Goal: Task Accomplishment & Management: Manage account settings

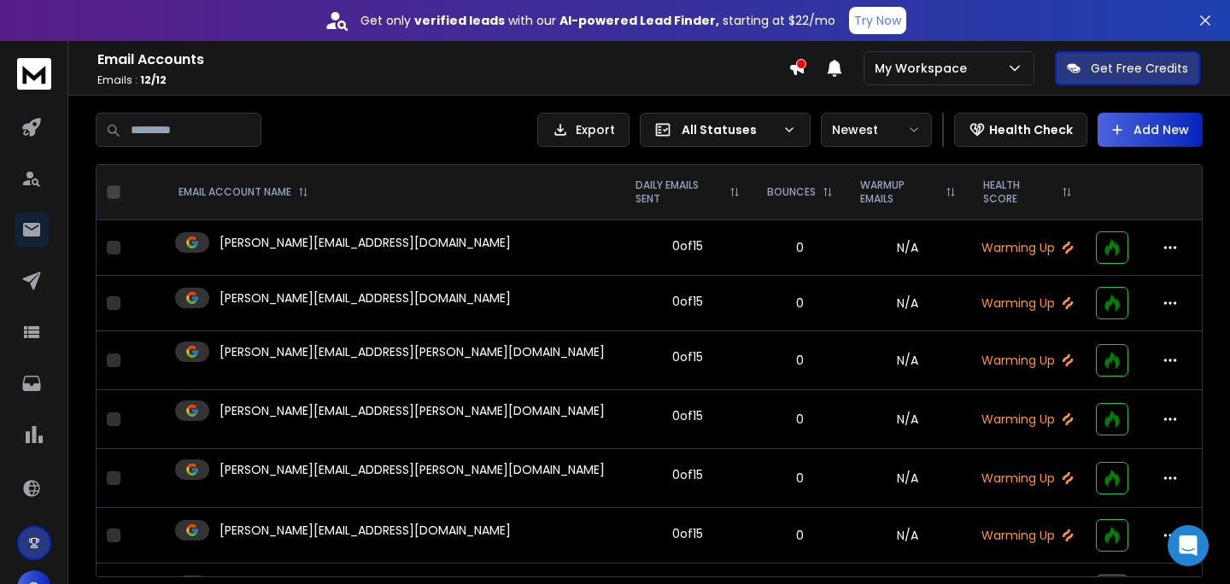
scroll to position [156, 0]
click at [980, 239] on p "Warming Up" at bounding box center [1028, 247] width 96 height 17
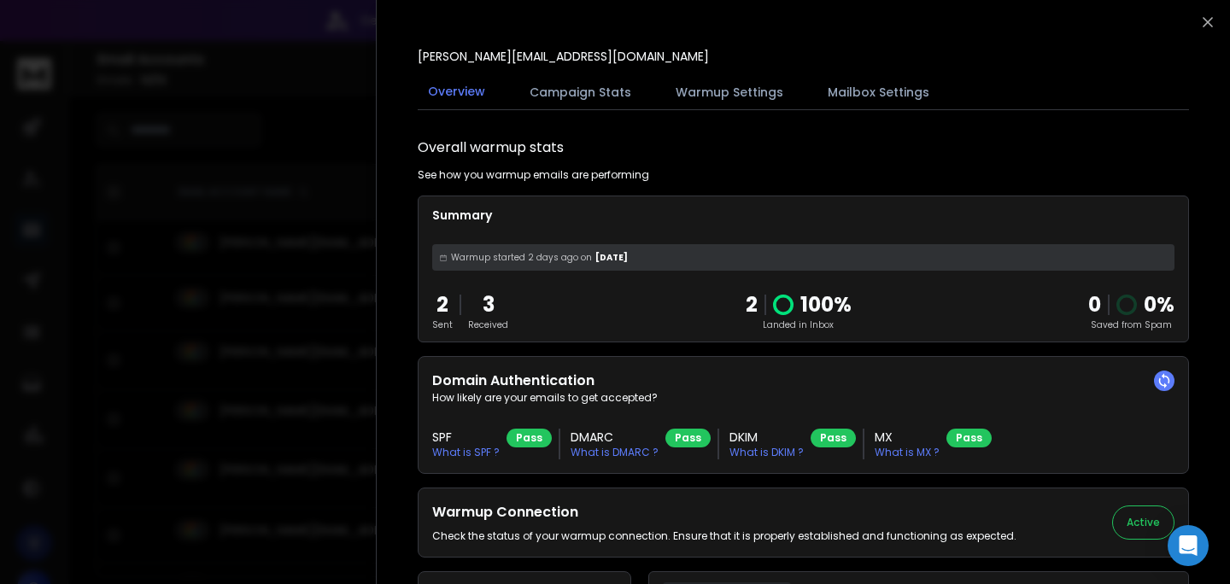
click at [335, 325] on div at bounding box center [615, 292] width 1230 height 584
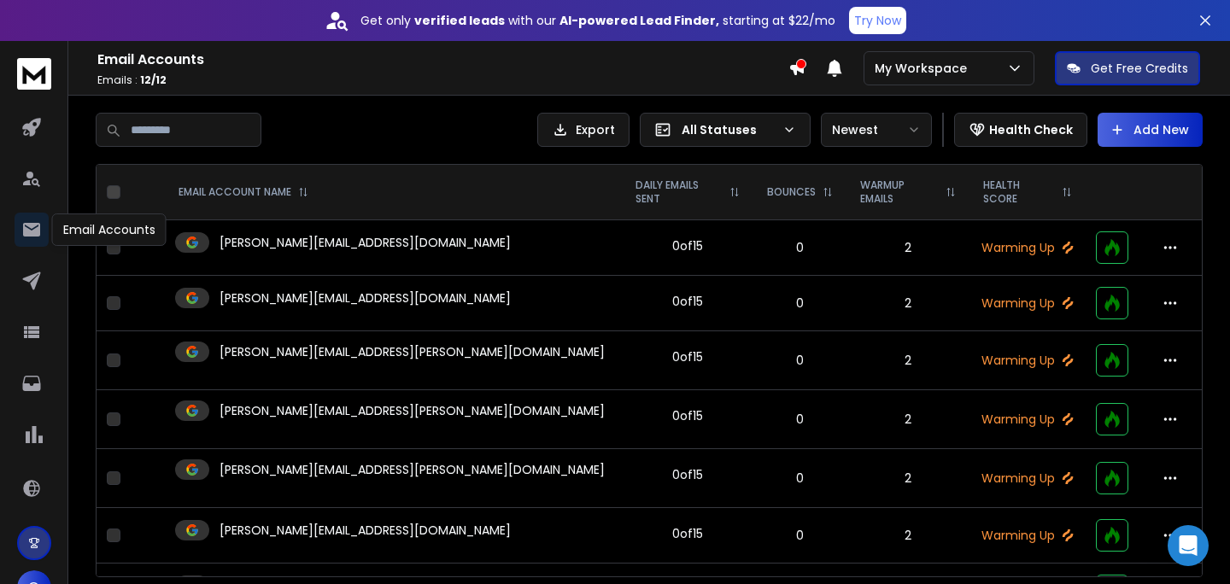
click at [28, 231] on icon at bounding box center [31, 230] width 17 height 14
click at [1104, 253] on icon at bounding box center [1112, 247] width 17 height 17
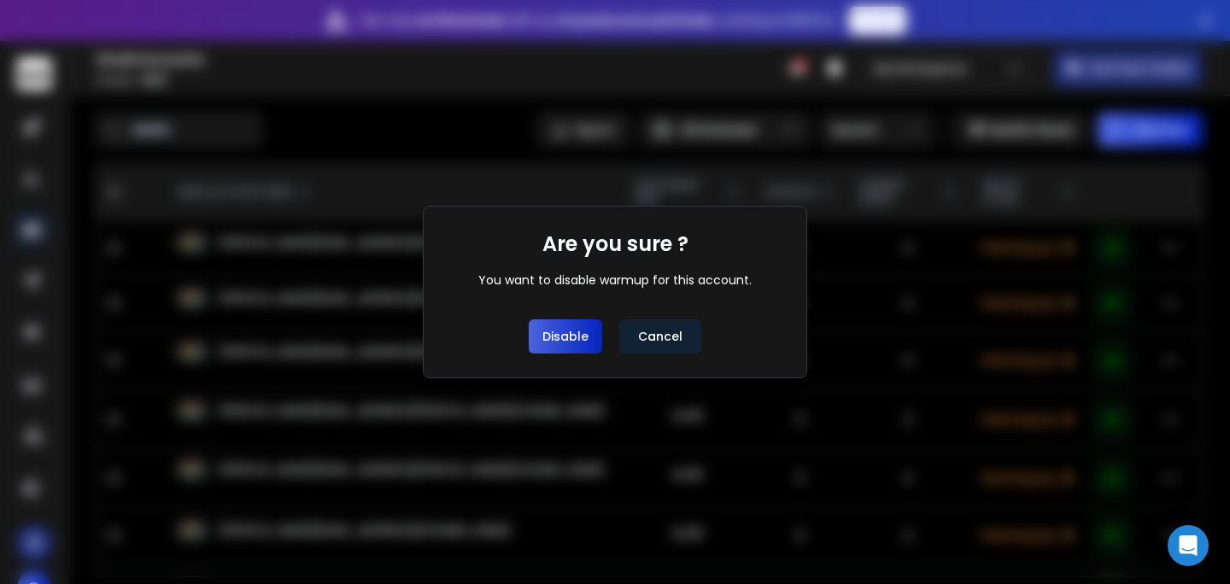
click at [1081, 247] on div "Are you sure ? You want to disable warmup for this account. Disable Cancel" at bounding box center [615, 292] width 1230 height 207
click at [663, 341] on button "Cancel" at bounding box center [660, 336] width 82 height 34
